Goal: Task Accomplishment & Management: Use online tool/utility

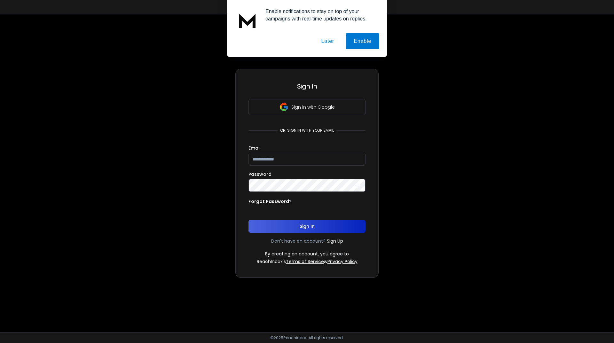
click at [283, 157] on input "email" at bounding box center [307, 159] width 117 height 13
paste input "**********"
type input "**********"
click at [323, 44] on button "Later" at bounding box center [327, 41] width 29 height 16
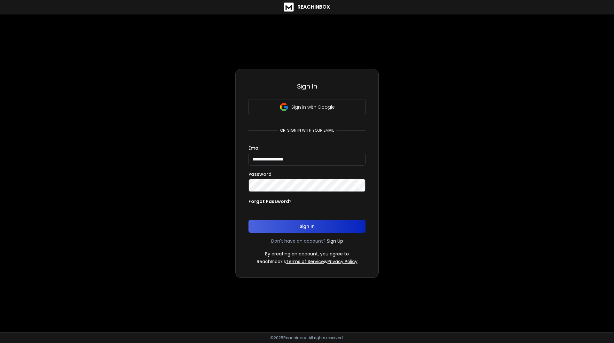
click at [318, 229] on button "Sign In" at bounding box center [307, 226] width 117 height 13
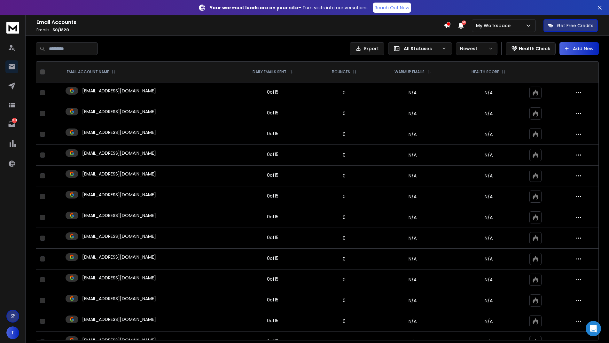
click at [580, 49] on button "Add New" at bounding box center [579, 48] width 39 height 13
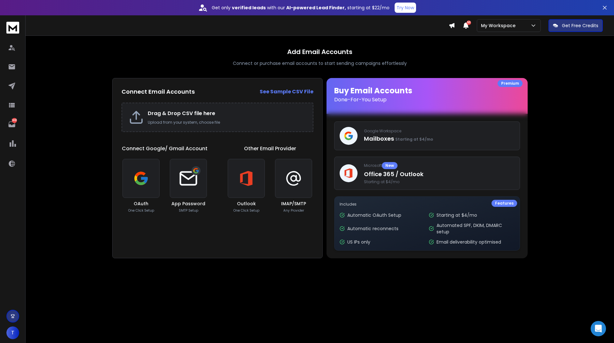
click at [144, 181] on icon at bounding box center [141, 178] width 16 height 19
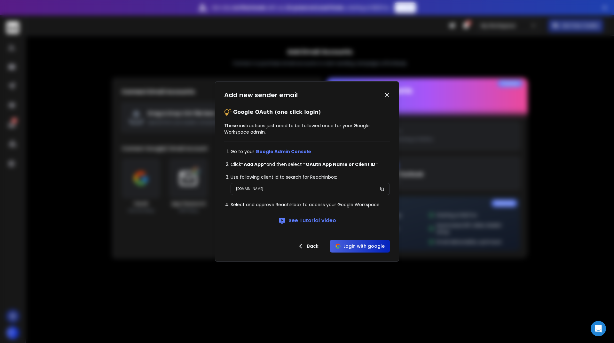
click at [359, 243] on button "Login with google" at bounding box center [360, 246] width 60 height 13
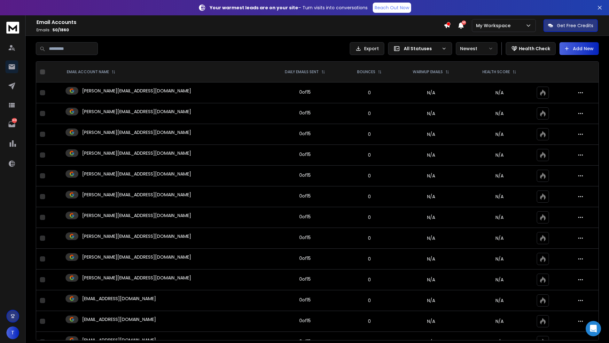
click at [592, 46] on button "Add New" at bounding box center [579, 48] width 39 height 13
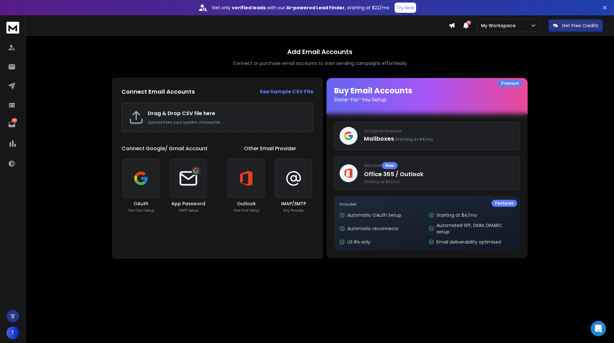
click at [138, 179] on icon at bounding box center [141, 178] width 16 height 19
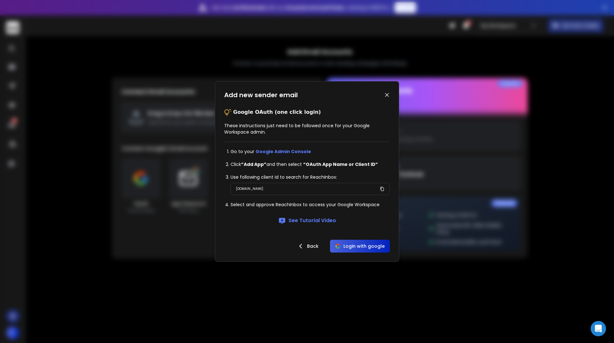
click at [351, 249] on button "Login with google" at bounding box center [360, 246] width 60 height 13
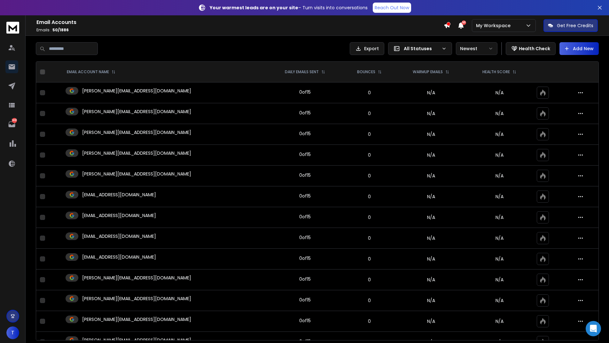
click at [573, 50] on button "Add New" at bounding box center [579, 48] width 39 height 13
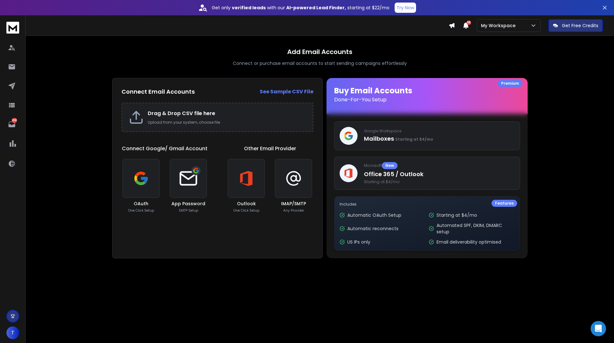
click at [138, 185] on icon at bounding box center [141, 178] width 16 height 19
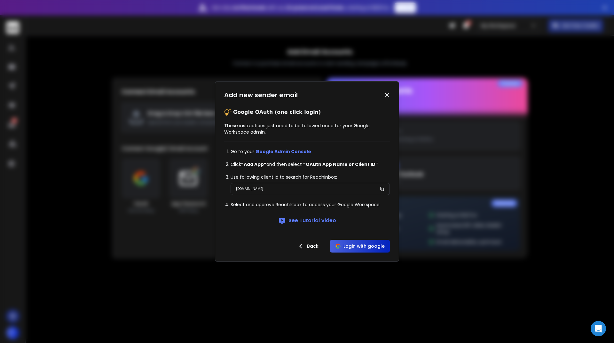
click at [347, 246] on button "Login with google" at bounding box center [360, 246] width 60 height 13
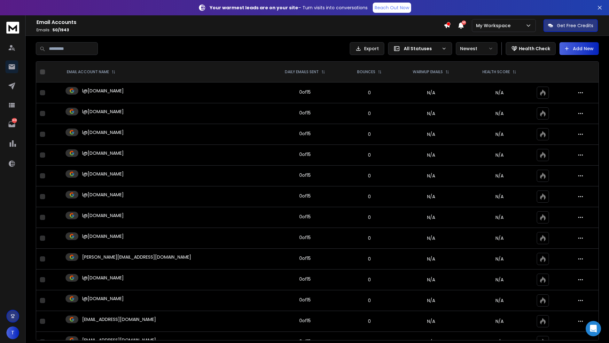
click at [590, 44] on button "Add New" at bounding box center [579, 48] width 39 height 13
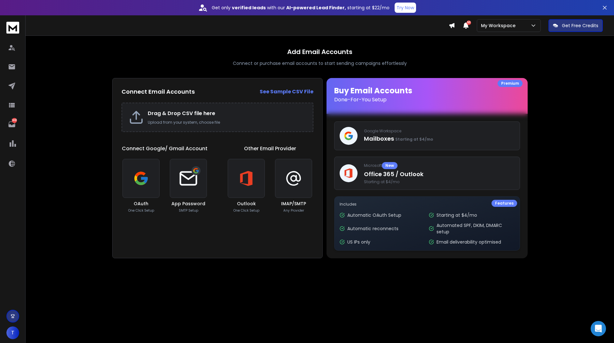
click at [152, 180] on div at bounding box center [141, 178] width 37 height 39
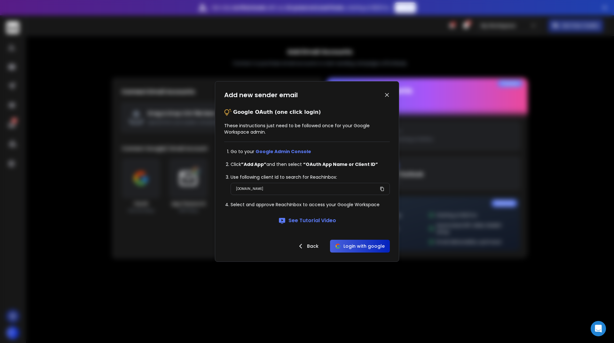
click at [358, 241] on button "Login with google" at bounding box center [360, 246] width 60 height 13
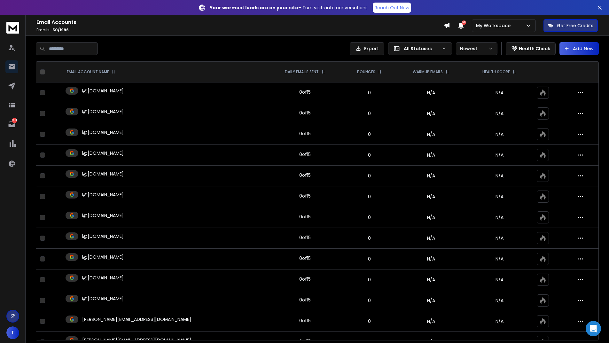
click at [581, 45] on button "Add New" at bounding box center [579, 48] width 39 height 13
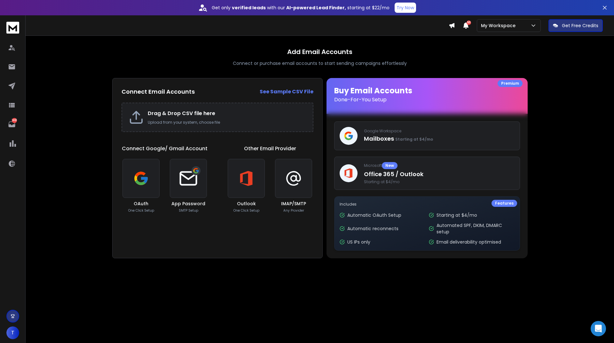
click at [136, 189] on div at bounding box center [141, 178] width 37 height 39
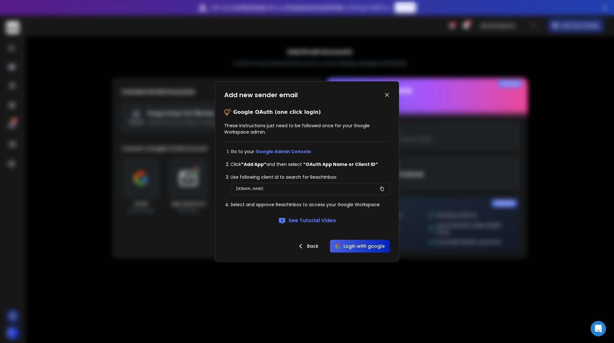
click at [373, 246] on button "Login with google" at bounding box center [360, 246] width 60 height 13
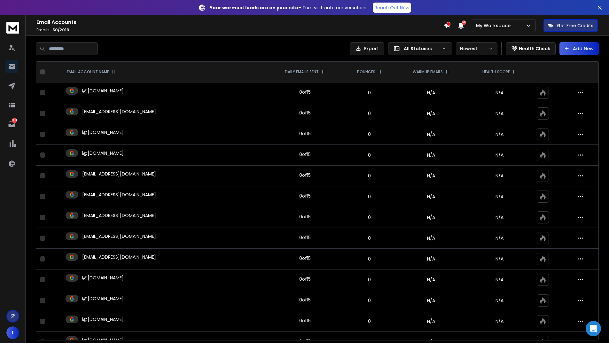
click at [580, 47] on button "Add New" at bounding box center [579, 48] width 39 height 13
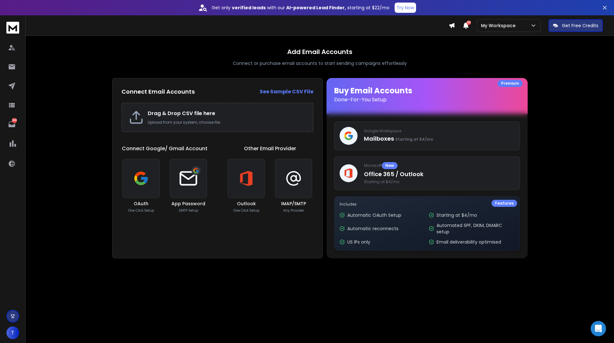
click at [140, 184] on icon at bounding box center [140, 182] width 11 height 5
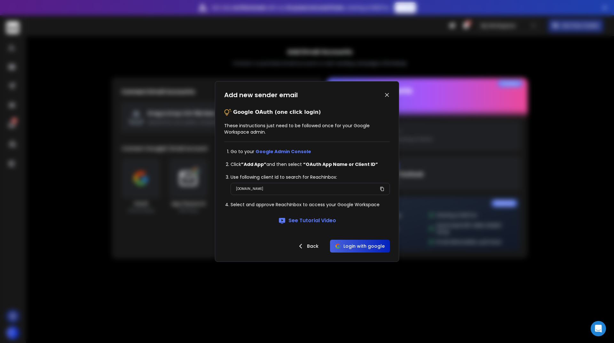
click at [375, 249] on button "Login with google" at bounding box center [360, 246] width 60 height 13
